Goal: Navigation & Orientation: Find specific page/section

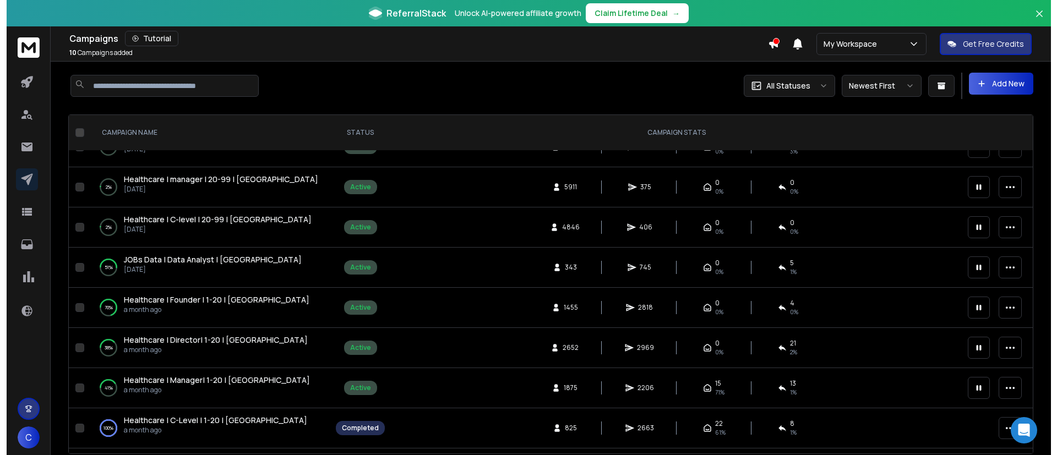
scroll to position [63, 0]
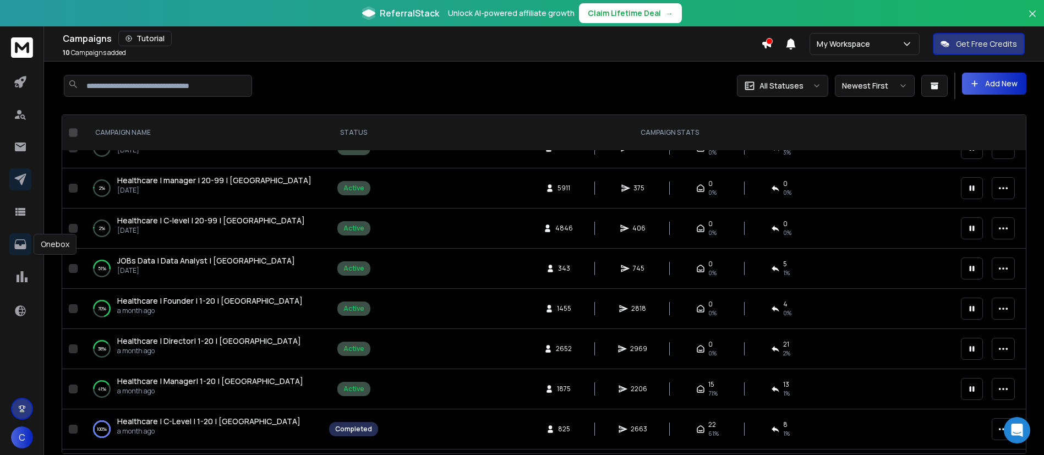
click at [19, 242] on icon at bounding box center [20, 244] width 13 height 13
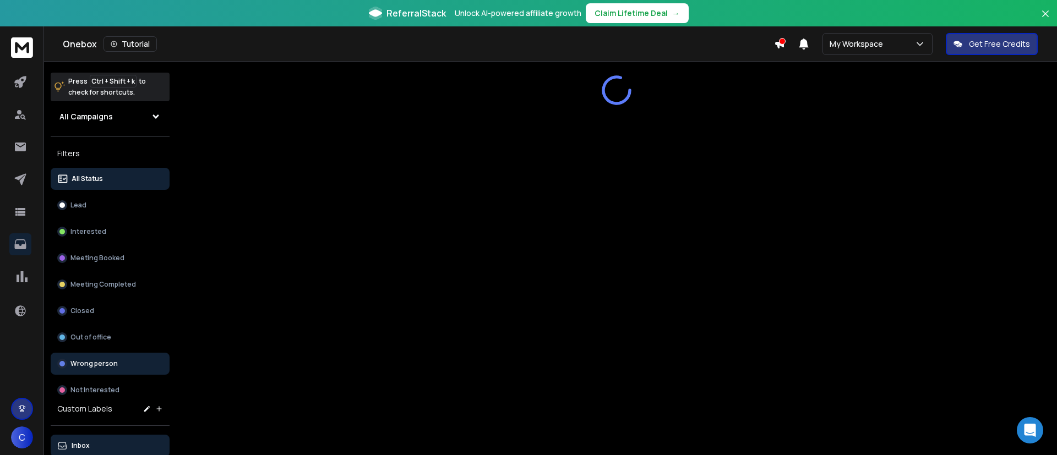
scroll to position [96, 0]
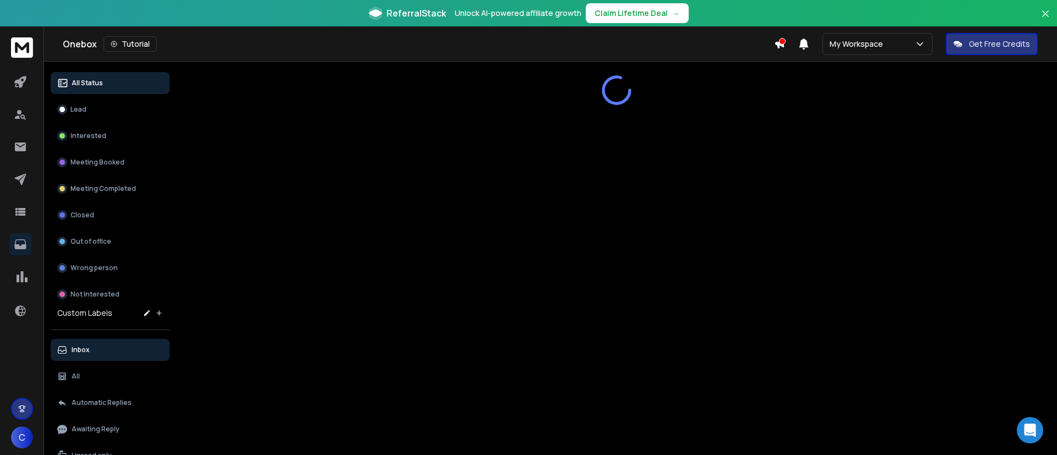
click at [92, 358] on button "Inbox" at bounding box center [110, 350] width 119 height 22
click at [86, 378] on button "All" at bounding box center [110, 377] width 119 height 22
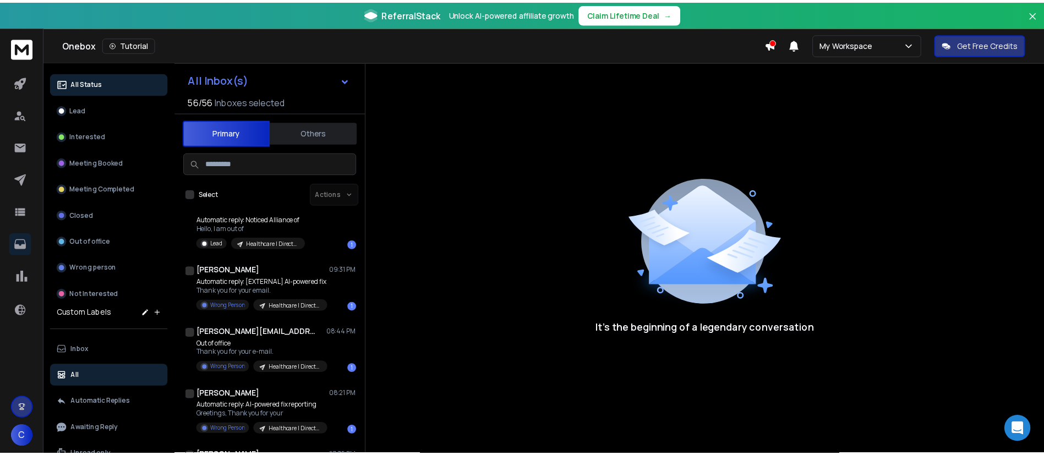
scroll to position [0, 0]
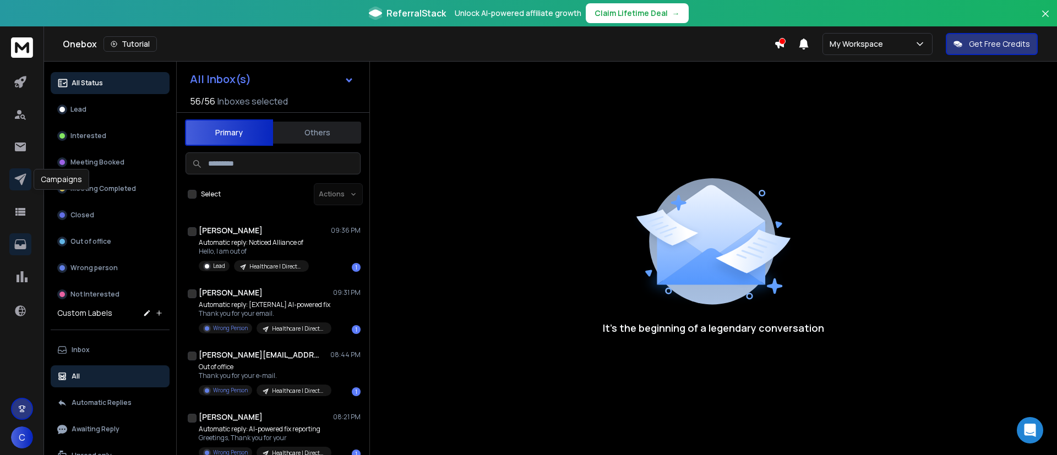
click at [18, 179] on icon at bounding box center [20, 180] width 12 height 12
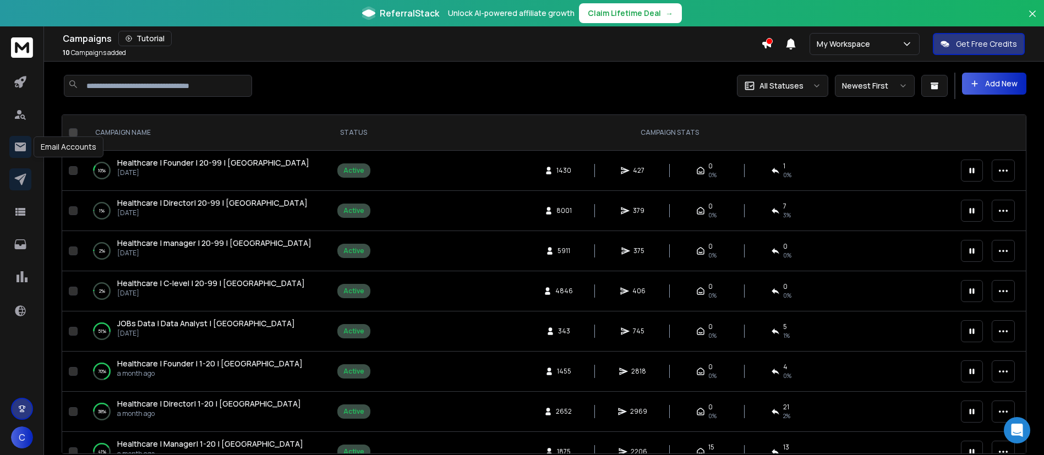
click at [15, 156] on link at bounding box center [20, 147] width 22 height 22
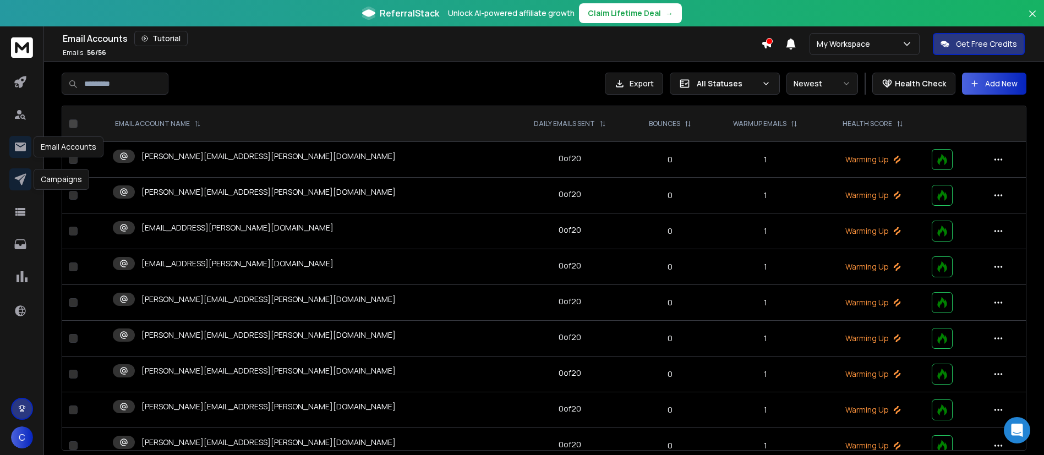
click at [26, 188] on link at bounding box center [20, 179] width 22 height 22
